Goal: Find contact information: Find contact information

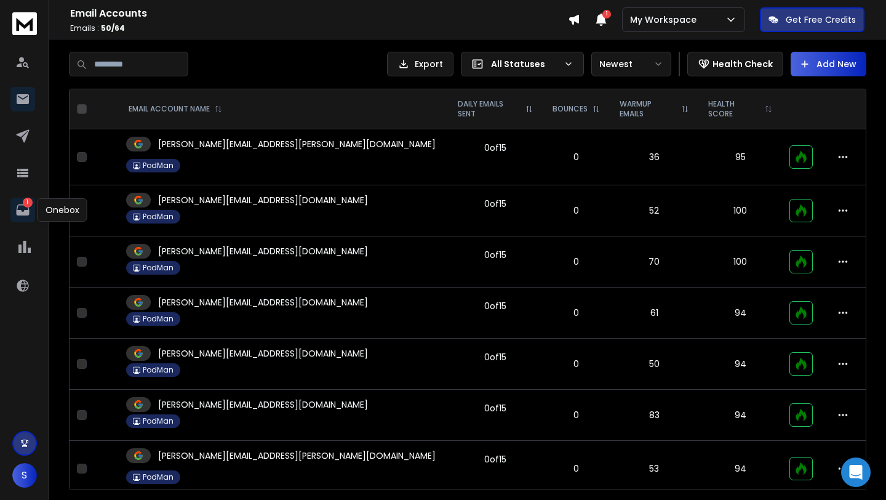
click at [18, 210] on icon at bounding box center [22, 209] width 13 height 11
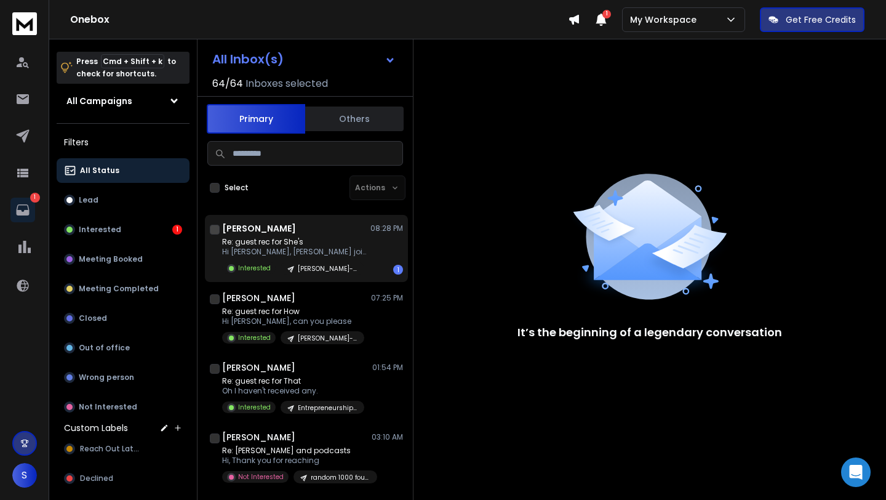
click at [337, 200] on div "Select Actions" at bounding box center [305, 185] width 215 height 30
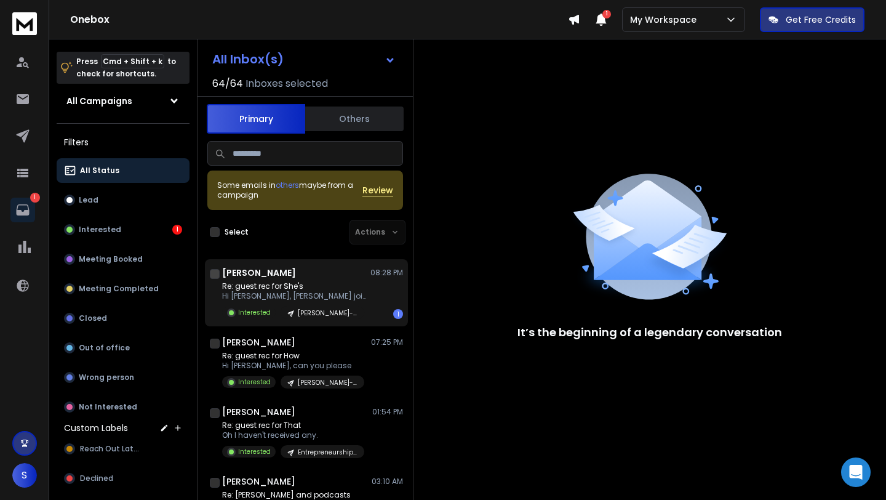
click at [328, 317] on p "[PERSON_NAME]- Batch #12" at bounding box center [327, 312] width 59 height 9
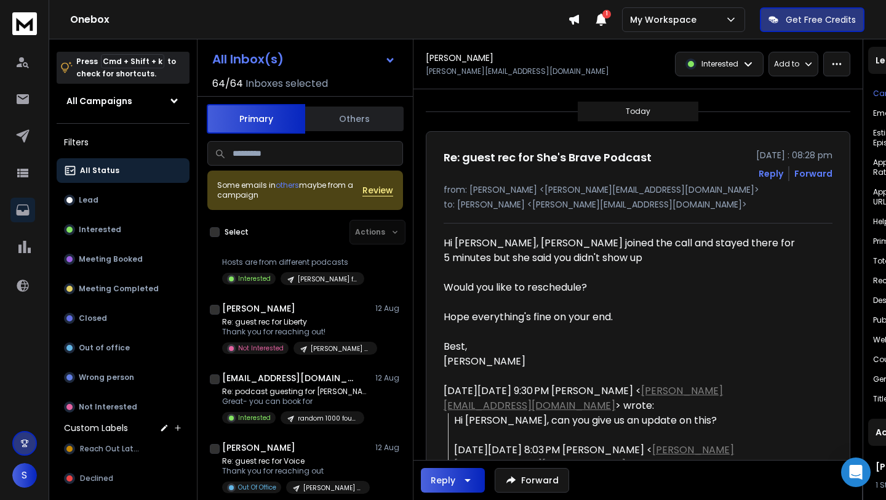
scroll to position [643, 0]
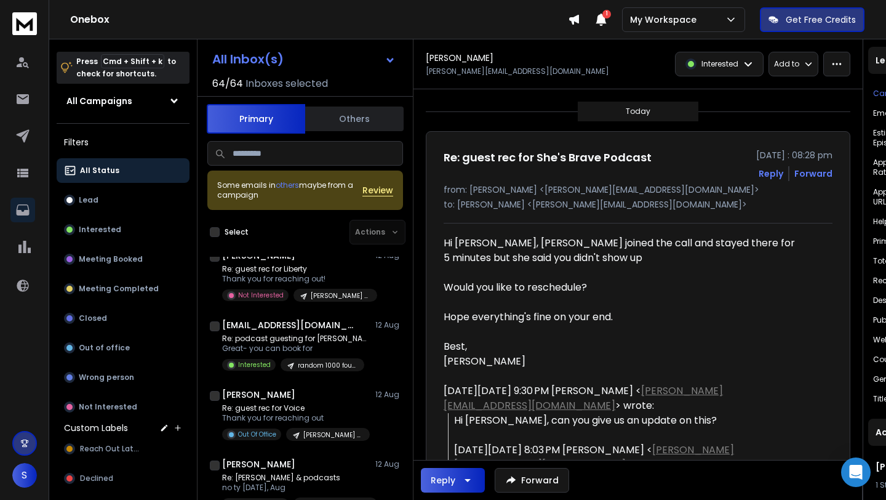
click at [323, 354] on div "Re: podcast guesting for Friddy Great- you can book for Interested random 1000 …" at bounding box center [296, 353] width 148 height 38
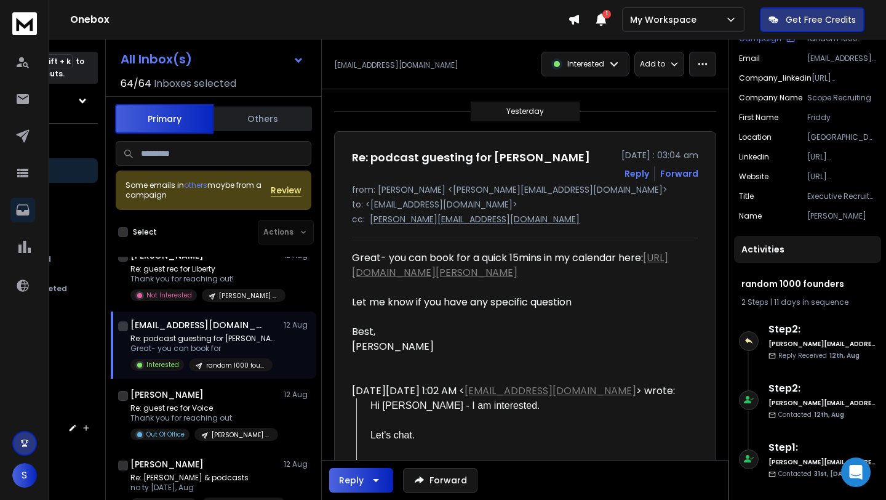
scroll to position [65, 0]
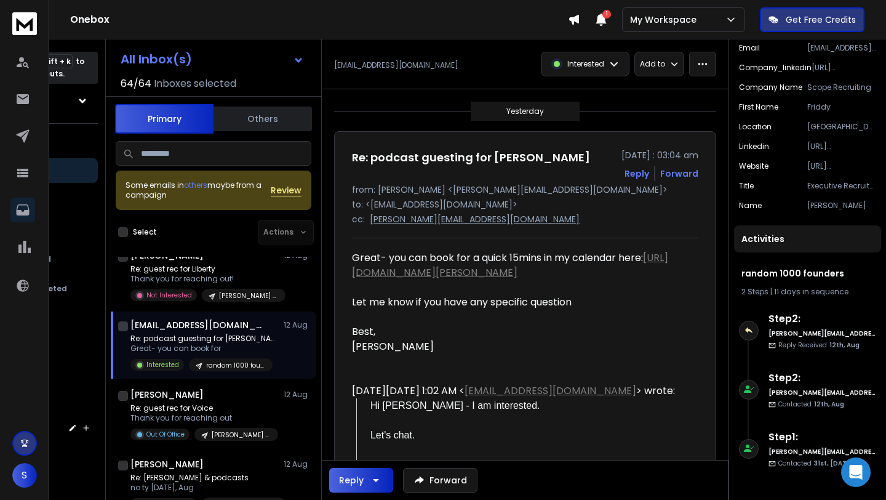
click at [832, 150] on p "[URL][DOMAIN_NAME]" at bounding box center [841, 147] width 69 height 10
click at [817, 202] on p "[PERSON_NAME]" at bounding box center [841, 206] width 69 height 10
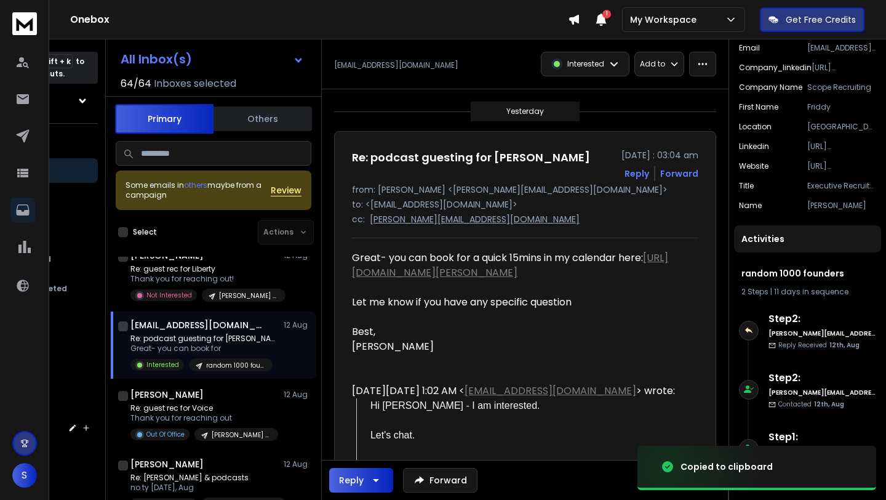
scroll to position [632, 0]
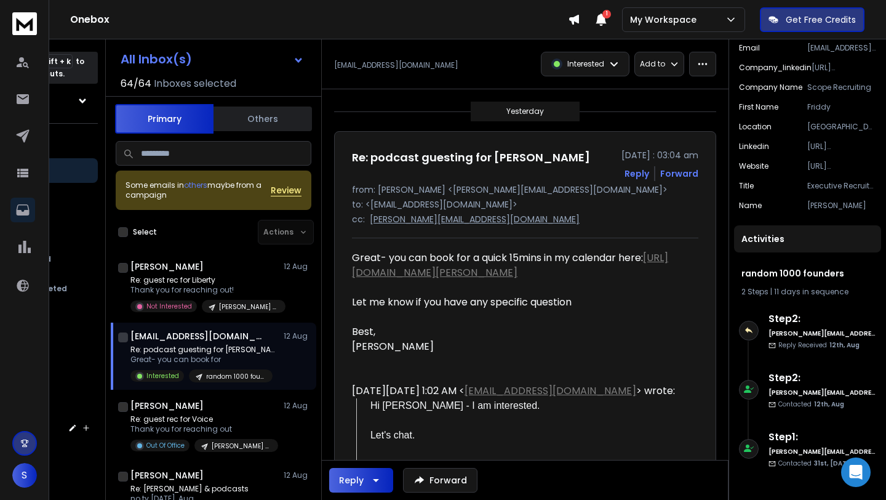
click at [823, 205] on p "[PERSON_NAME]" at bounding box center [841, 206] width 69 height 10
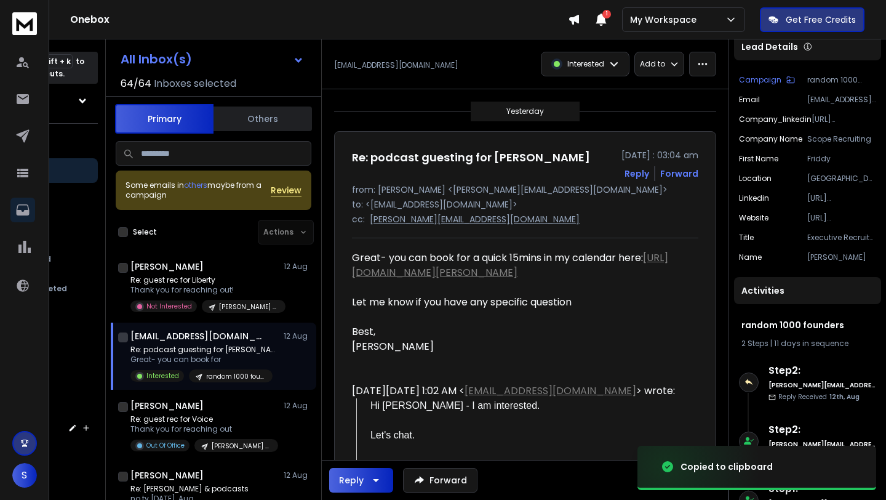
scroll to position [4, 0]
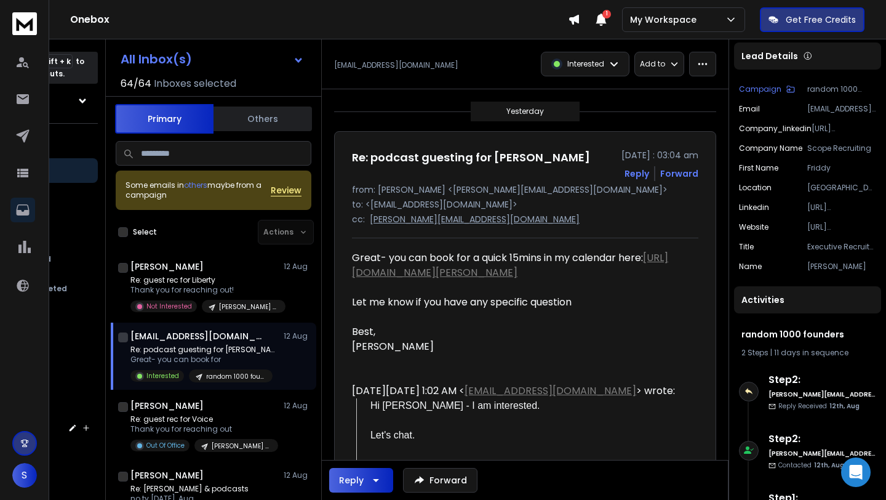
click at [828, 107] on p "[EMAIL_ADDRESS][DOMAIN_NAME]" at bounding box center [841, 109] width 69 height 10
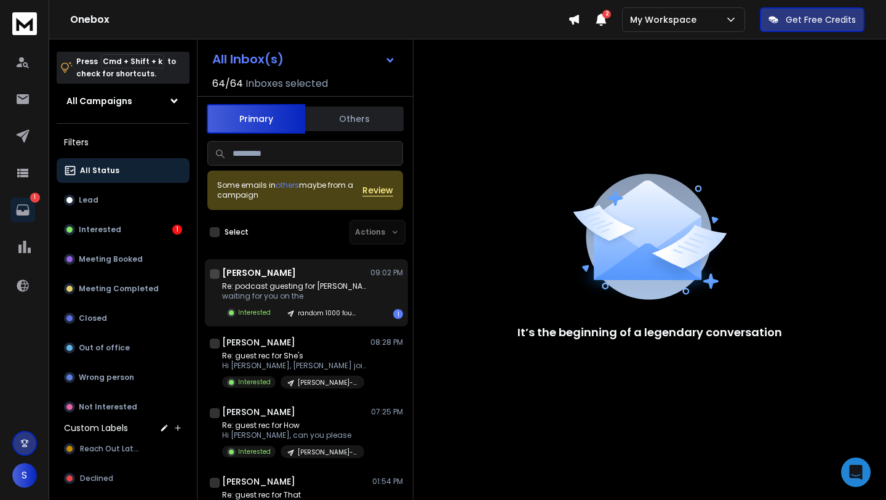
click at [354, 269] on div "[PERSON_NAME] 09:02 PM" at bounding box center [312, 272] width 181 height 12
